Goal: Task Accomplishment & Management: Use online tool/utility

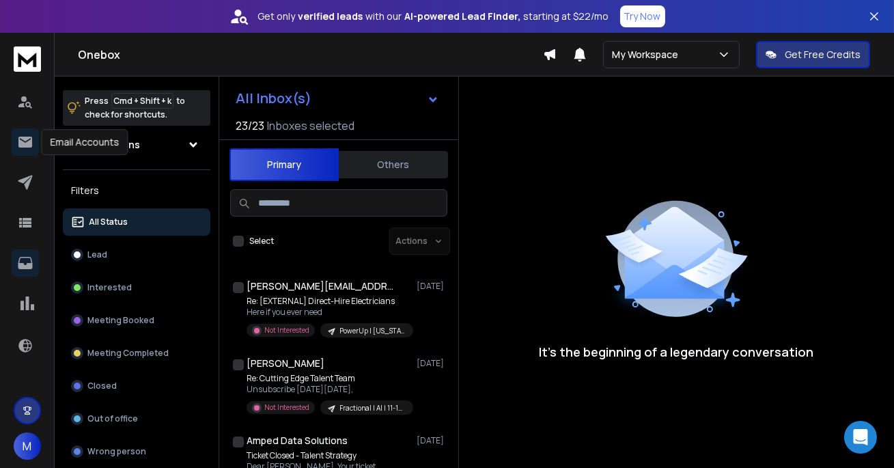
click at [16, 151] on link at bounding box center [25, 141] width 27 height 27
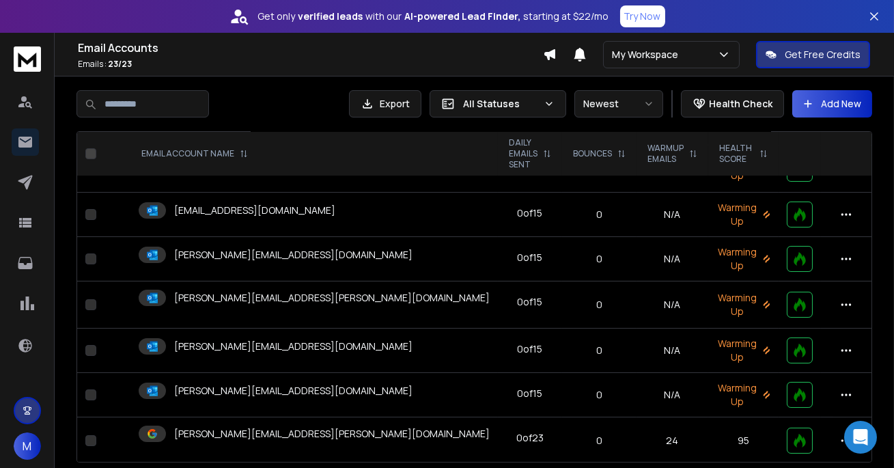
scroll to position [206, 0]
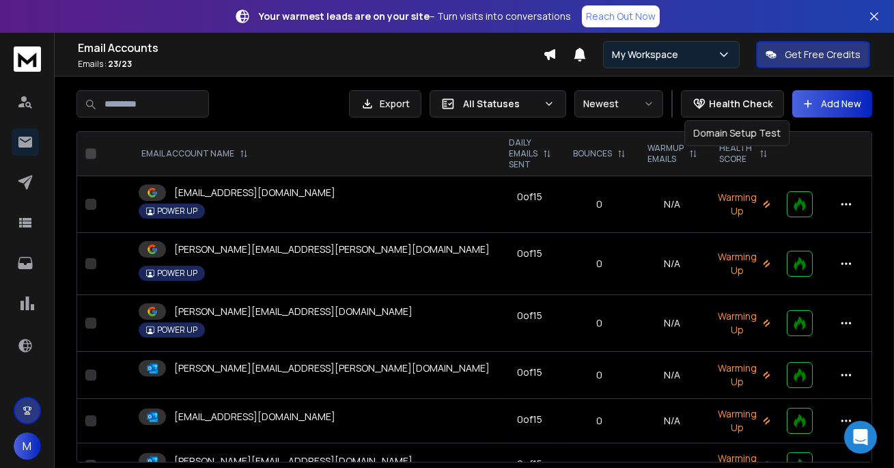
click at [672, 59] on p "My Workspace" at bounding box center [648, 55] width 72 height 14
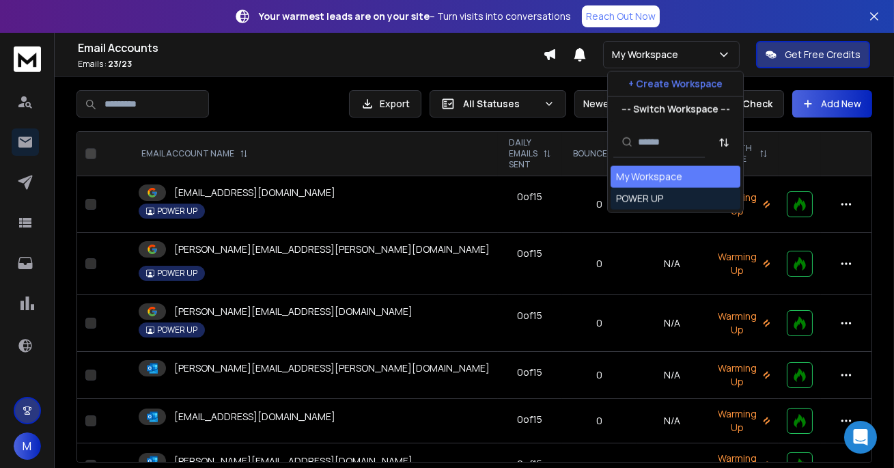
click at [653, 195] on div "POWER UP" at bounding box center [639, 199] width 47 height 14
